Goal: Task Accomplishment & Management: Manage account settings

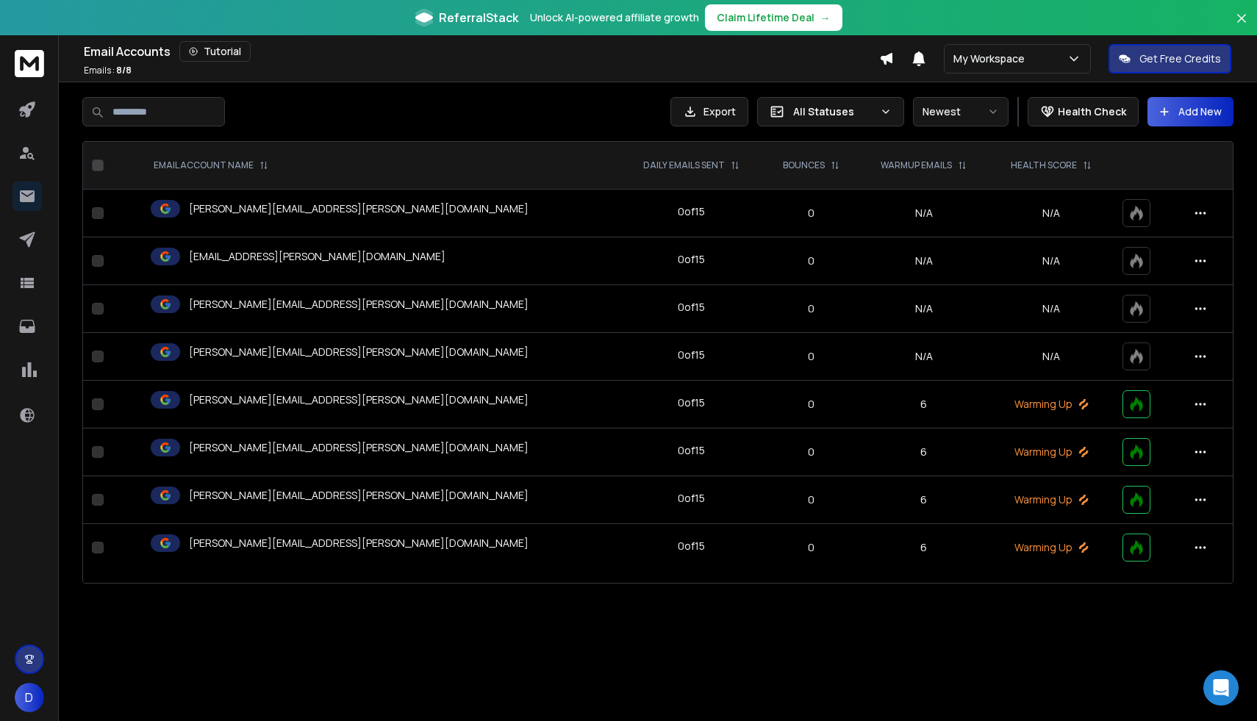
click at [1129, 218] on icon at bounding box center [1136, 213] width 15 height 15
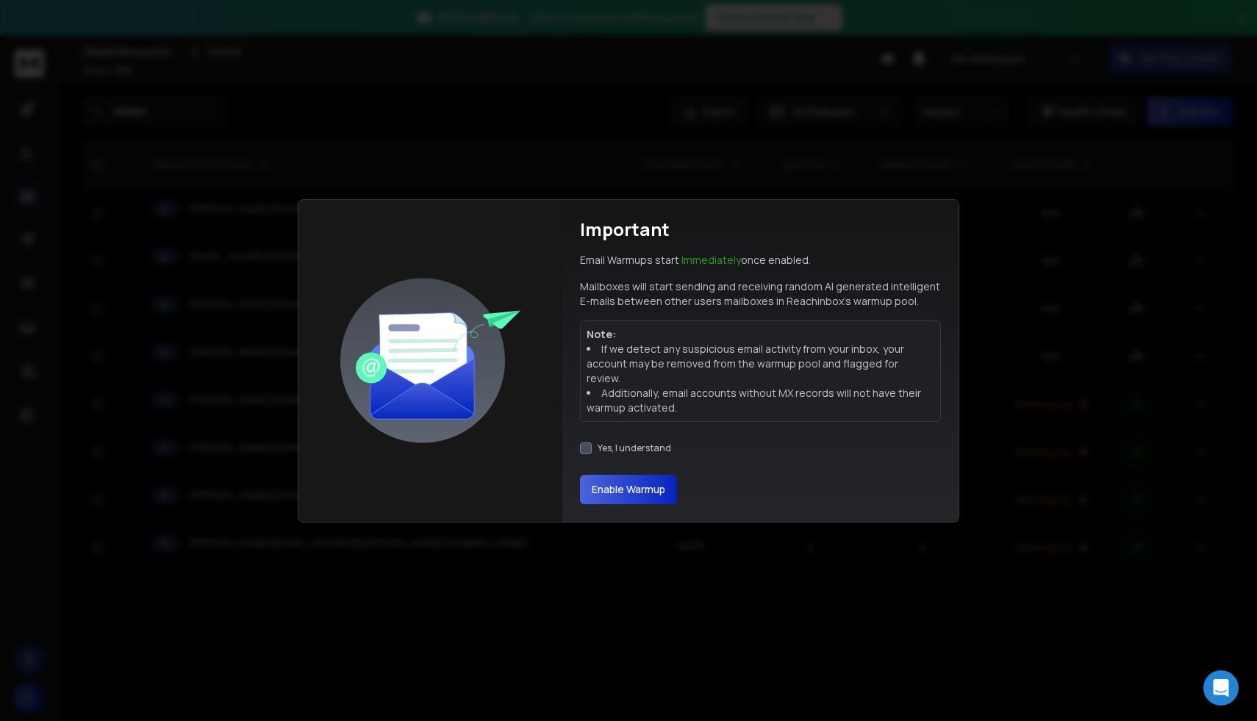
click at [584, 442] on button "Yes, I understand" at bounding box center [586, 448] width 12 height 12
click at [629, 484] on button "Enable Warmup" at bounding box center [628, 489] width 97 height 29
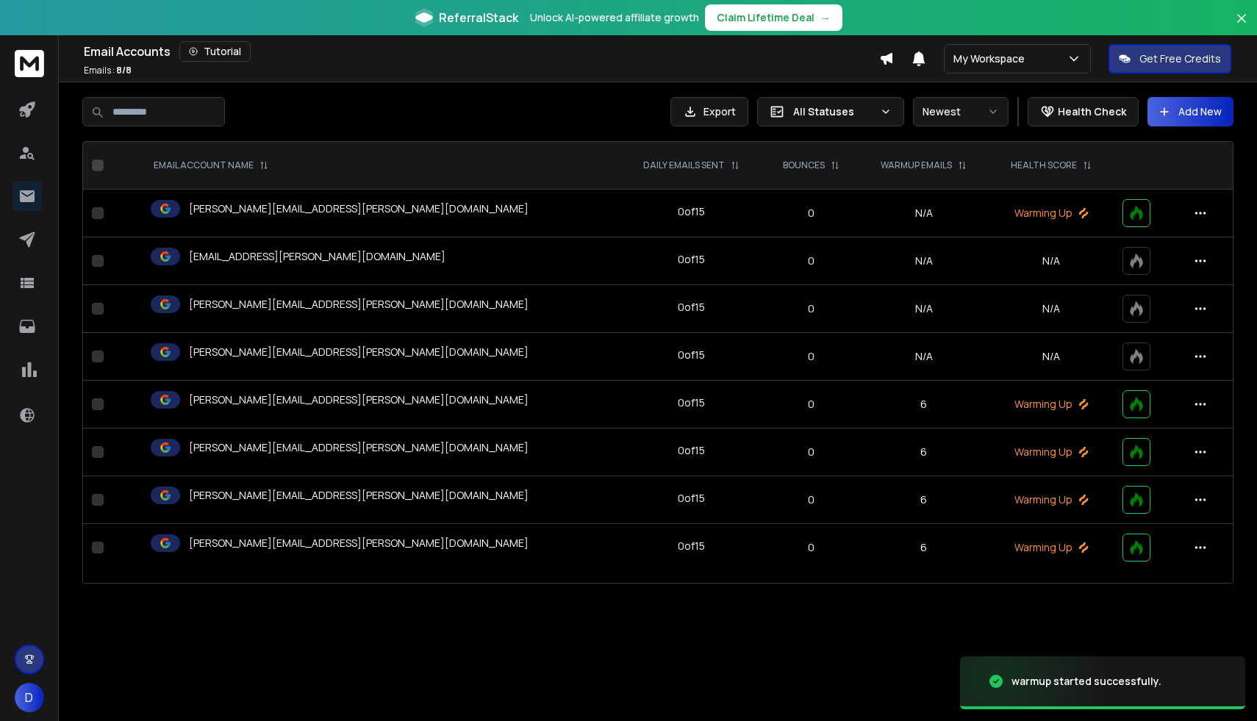
click at [1122, 270] on div at bounding box center [1136, 261] width 28 height 28
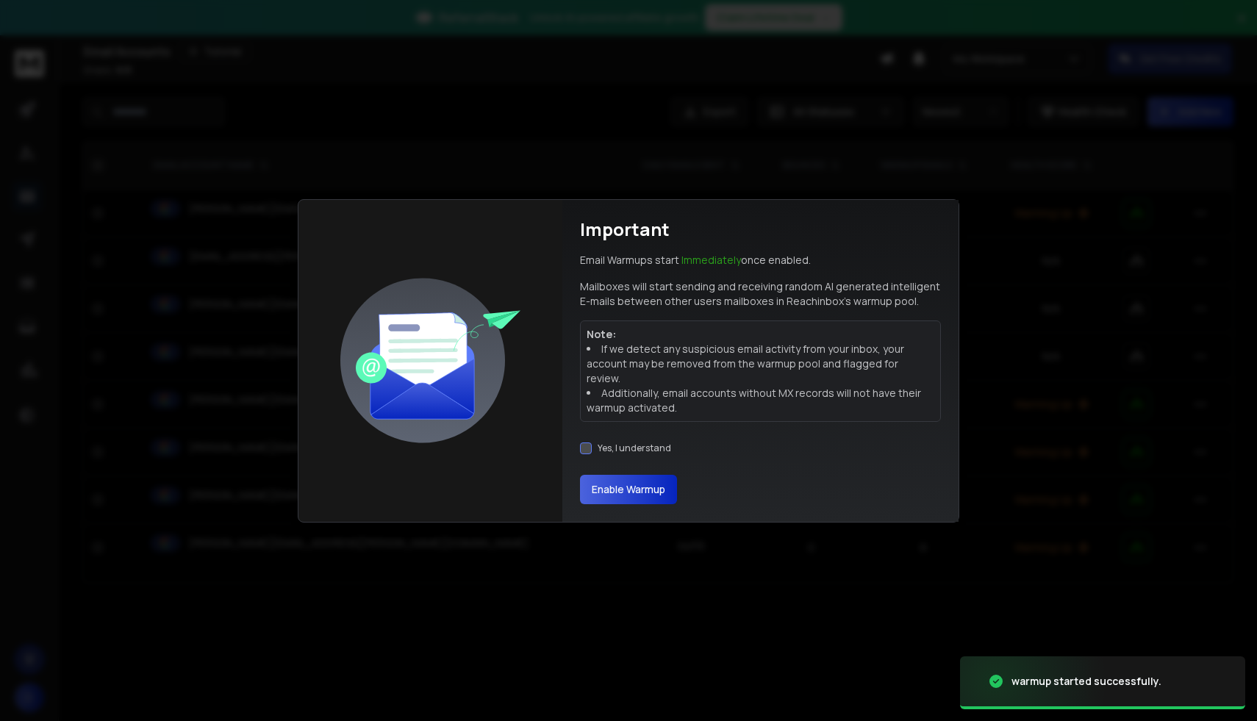
click at [586, 442] on button "Yes, I understand" at bounding box center [586, 448] width 12 height 12
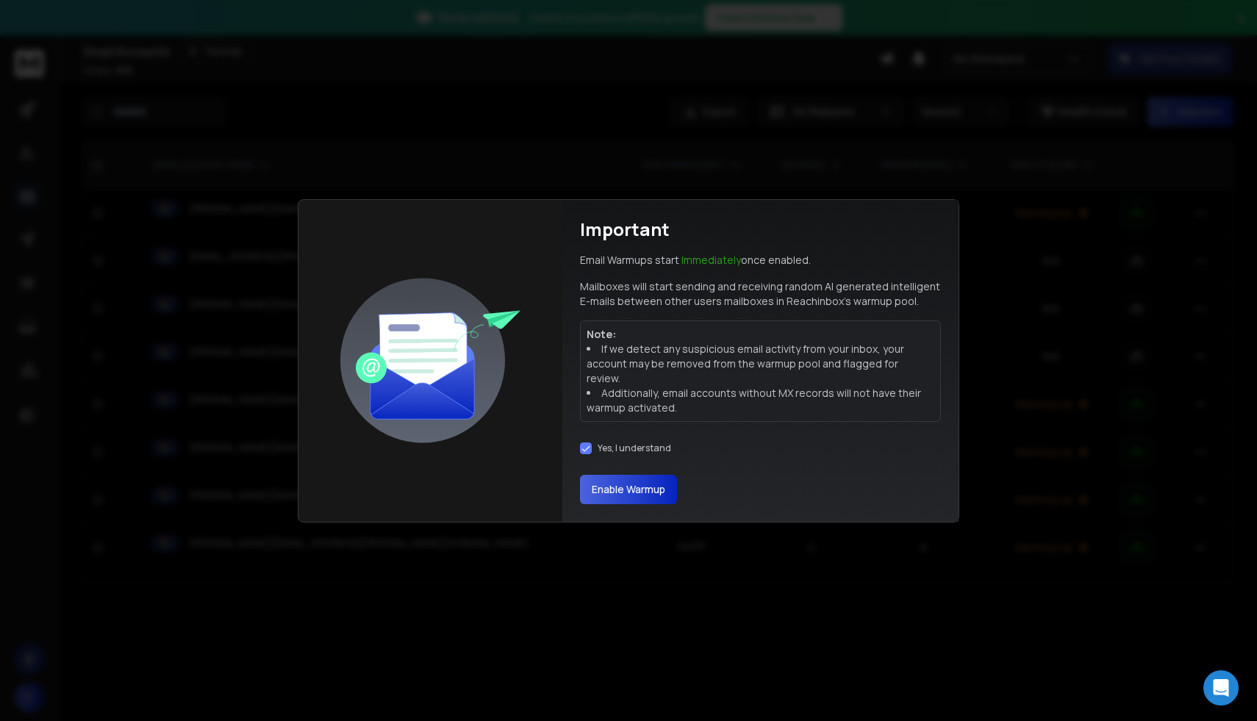
click at [641, 485] on button "Enable Warmup" at bounding box center [628, 489] width 97 height 29
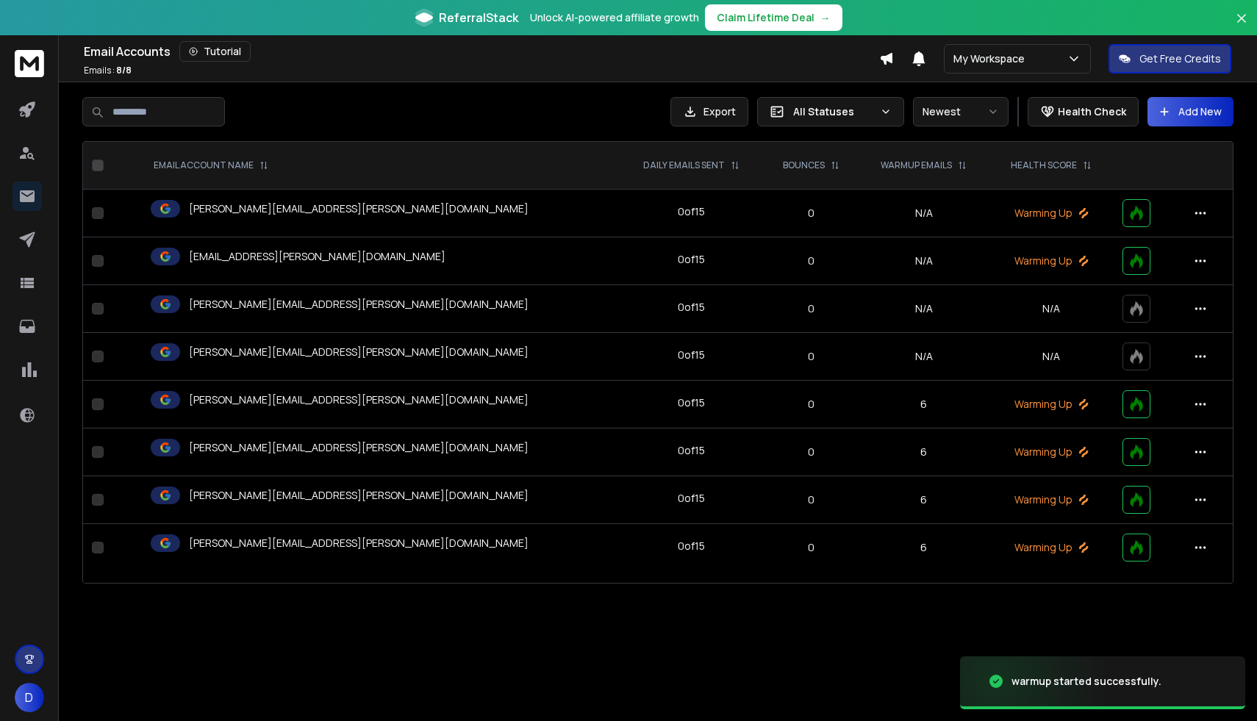
click at [1122, 301] on div at bounding box center [1136, 309] width 28 height 28
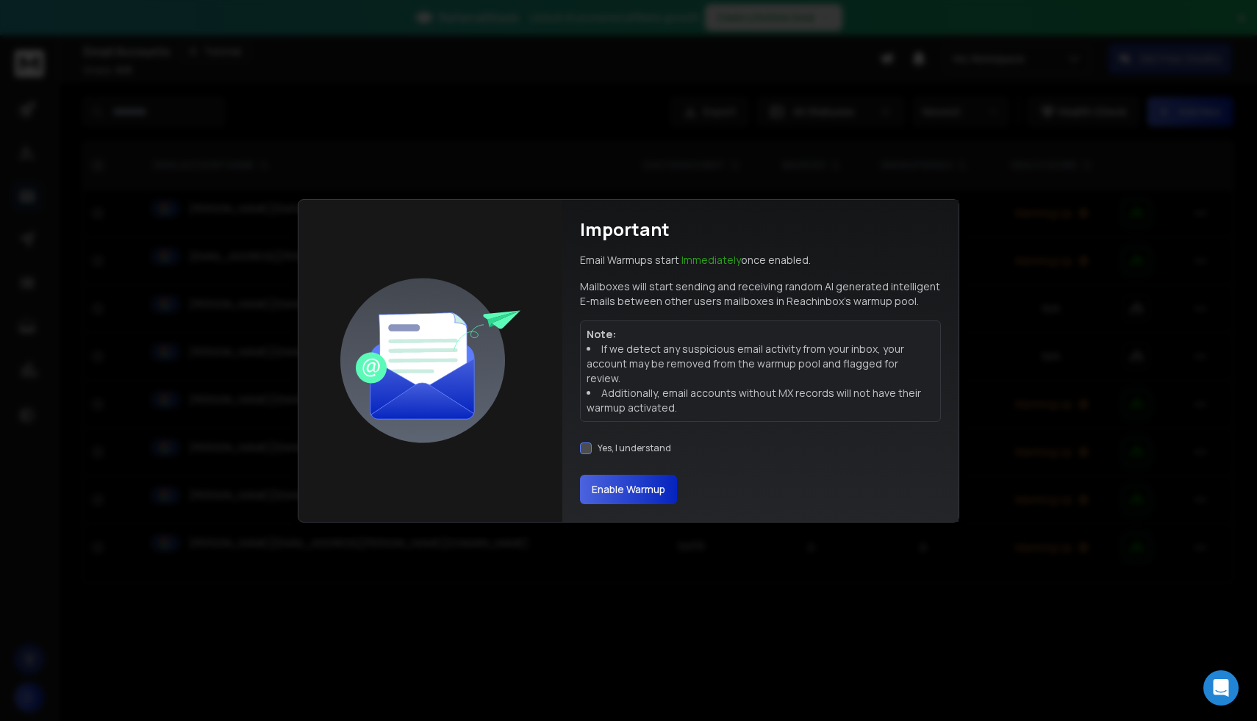
click at [591, 448] on div "Yes, I understand" at bounding box center [625, 448] width 91 height 29
click at [590, 442] on button "Yes, I understand" at bounding box center [586, 448] width 12 height 12
click at [623, 479] on button "Enable Warmup" at bounding box center [628, 489] width 97 height 29
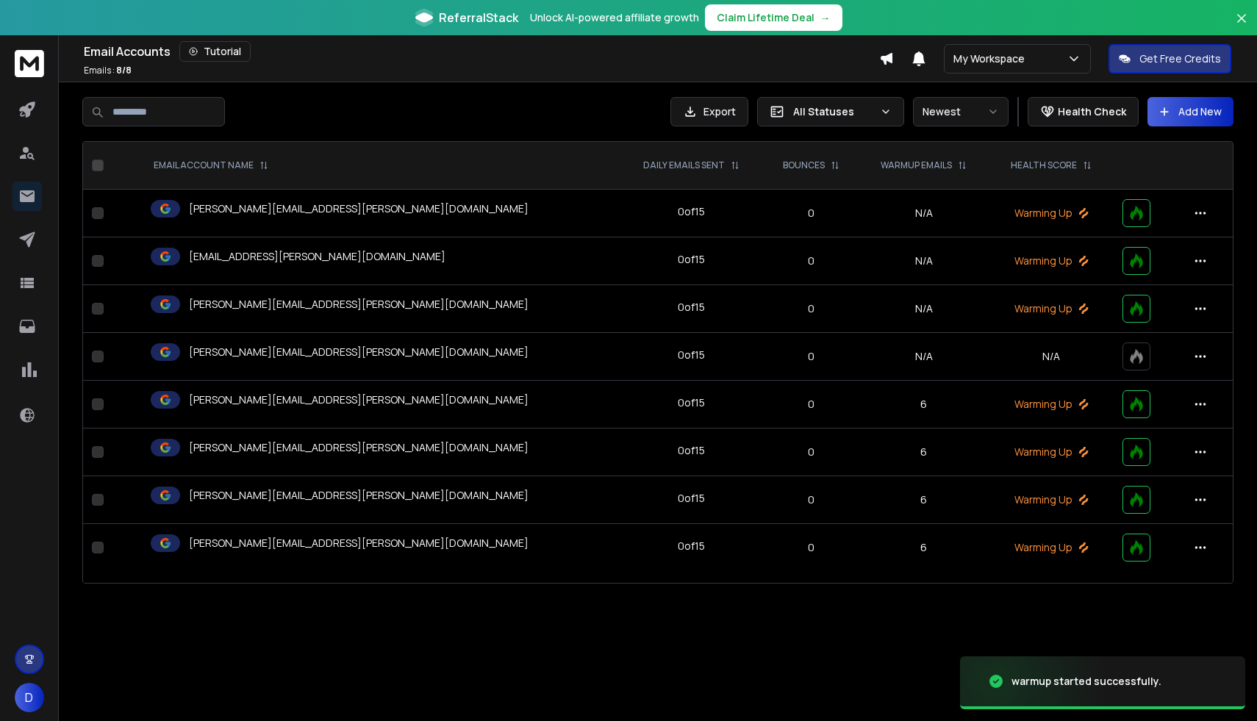
click at [1122, 364] on div at bounding box center [1136, 356] width 28 height 28
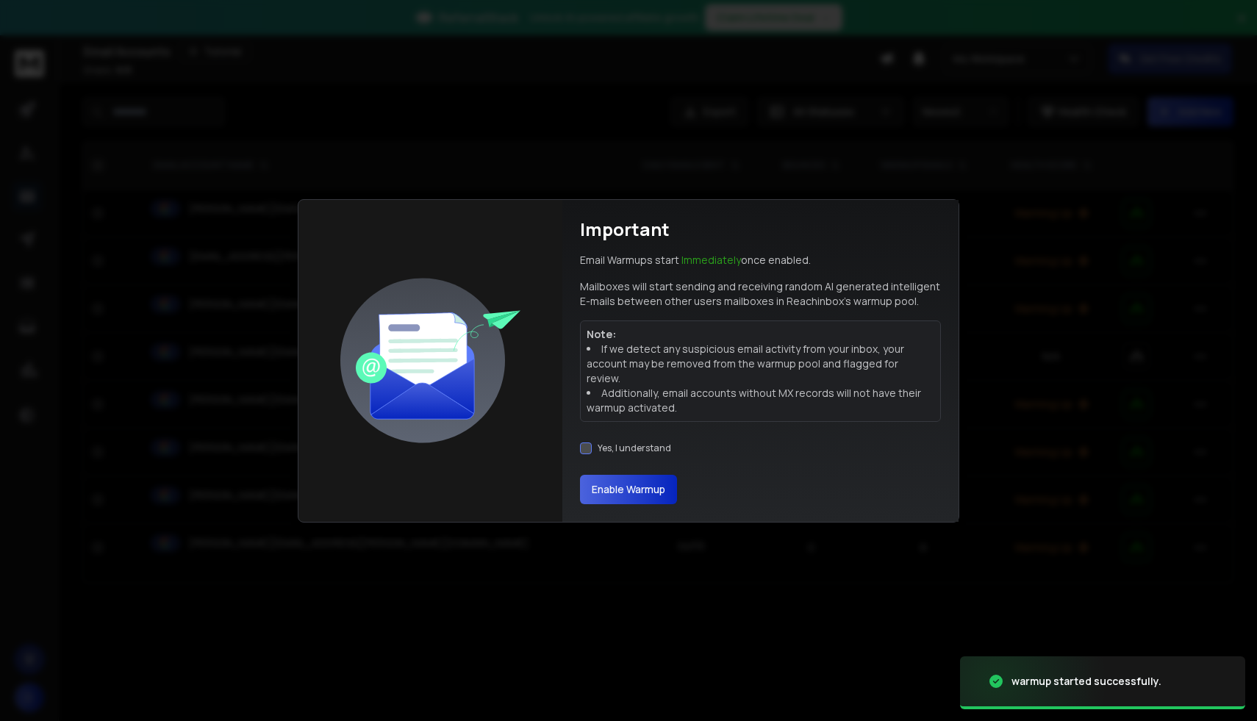
click at [586, 442] on button "Yes, I understand" at bounding box center [586, 448] width 12 height 12
click at [622, 487] on button "Enable Warmup" at bounding box center [628, 489] width 97 height 29
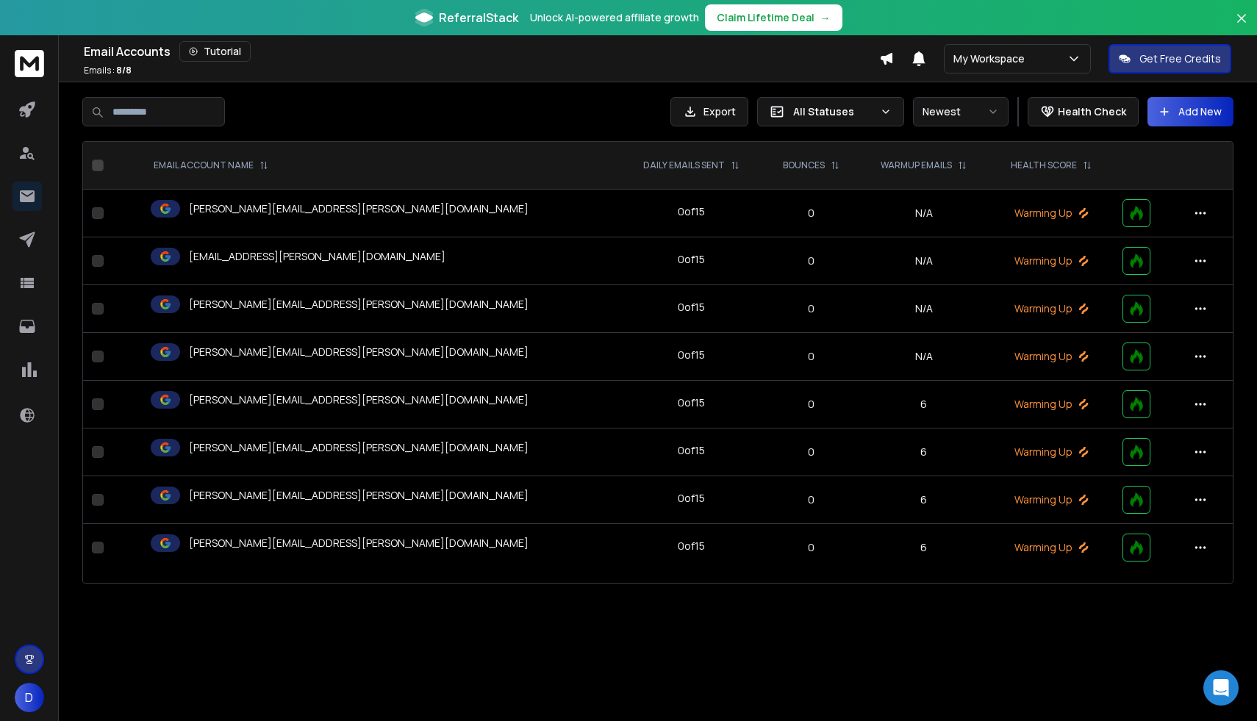
click at [467, 113] on div at bounding box center [371, 111] width 579 height 29
click at [453, 109] on div at bounding box center [371, 111] width 579 height 29
